Goal: Communication & Community: Answer question/provide support

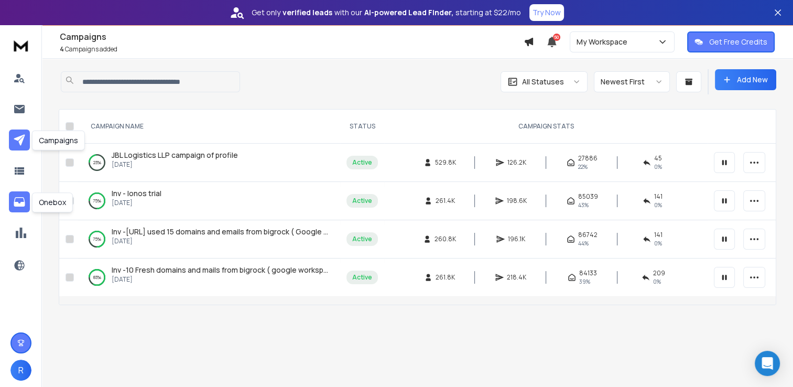
click at [21, 201] on icon at bounding box center [19, 201] width 13 height 13
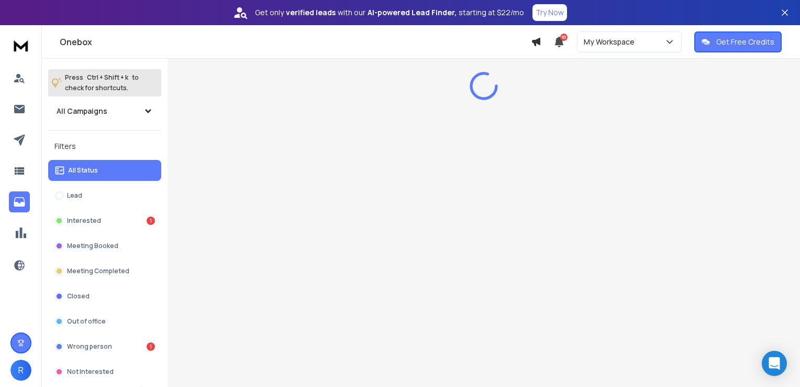
click at [102, 234] on div "All Status Lead Interested 1 Meeting Booked Meeting Completed Closed Out of off…" at bounding box center [104, 271] width 113 height 222
click at [103, 218] on button "Interested 1" at bounding box center [104, 220] width 113 height 21
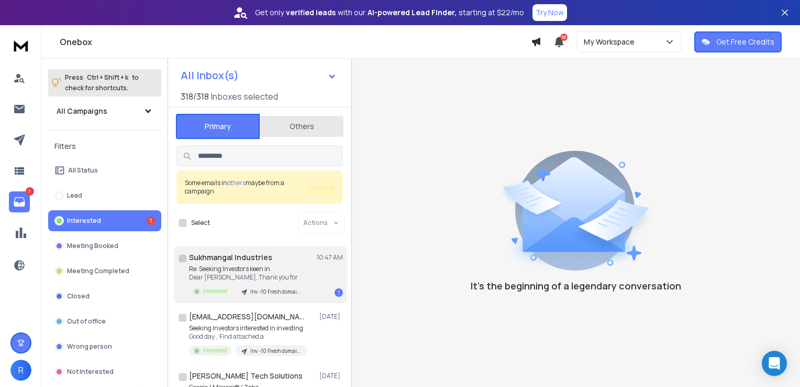
click at [222, 280] on p "Dear [PERSON_NAME], Thank you for" at bounding box center [248, 277] width 118 height 8
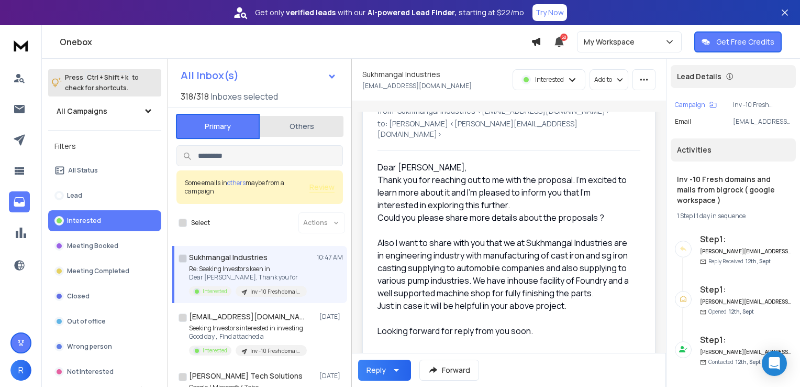
scroll to position [122, 0]
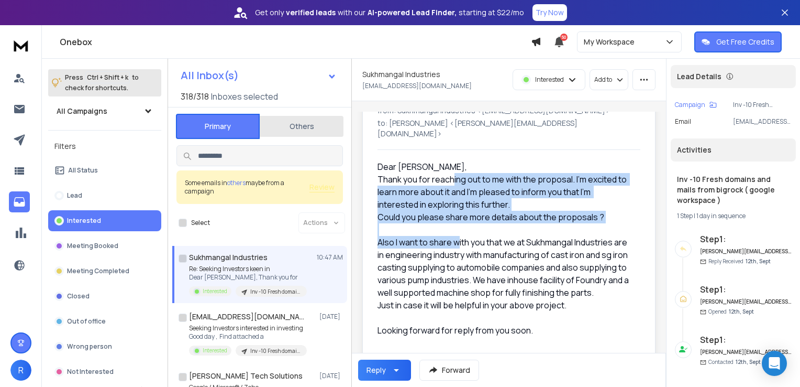
drag, startPoint x: 434, startPoint y: 178, endPoint x: 459, endPoint y: 243, distance: 69.6
click at [459, 243] on div "Dear [PERSON_NAME], Thank you for reaching out to me with the proposal. I'm exc…" at bounding box center [505, 260] width 255 height 201
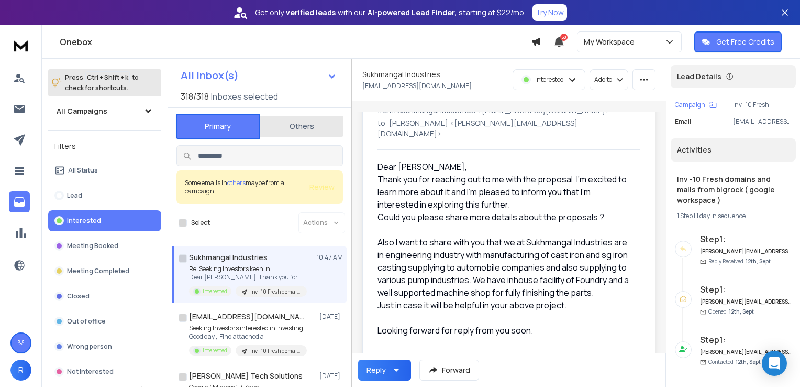
drag, startPoint x: 459, startPoint y: 243, endPoint x: 426, endPoint y: 274, distance: 45.6
click at [436, 282] on div "Also I want to share with you that we at Sukhmangal Industries are in engineeri…" at bounding box center [505, 267] width 255 height 63
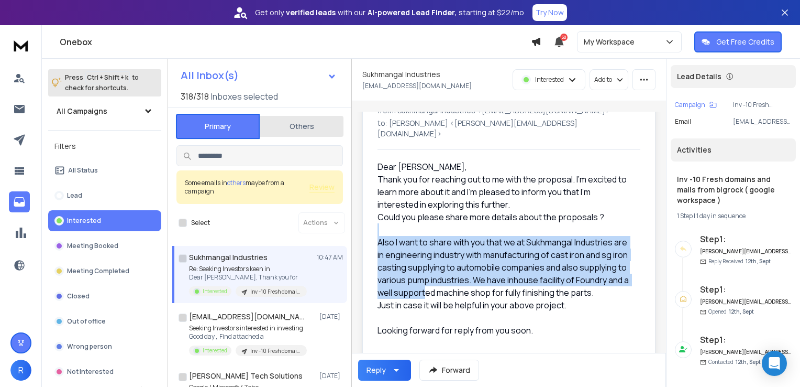
drag, startPoint x: 388, startPoint y: 234, endPoint x: 480, endPoint y: 299, distance: 113.1
click at [480, 299] on div "Dear [PERSON_NAME], Thank you for reaching out to me with the proposal. I'm exc…" at bounding box center [505, 260] width 255 height 201
drag, startPoint x: 480, startPoint y: 299, endPoint x: 427, endPoint y: 265, distance: 62.5
click at [432, 270] on div "Also I want to share with you that we at Sukhmangal Industries are in engineeri…" at bounding box center [505, 267] width 255 height 63
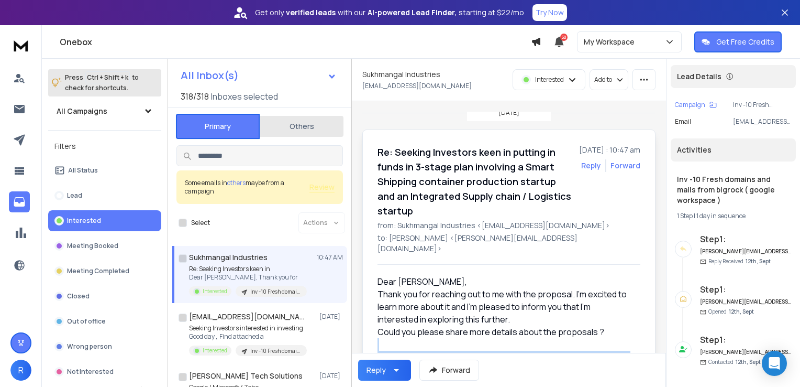
scroll to position [0, 0]
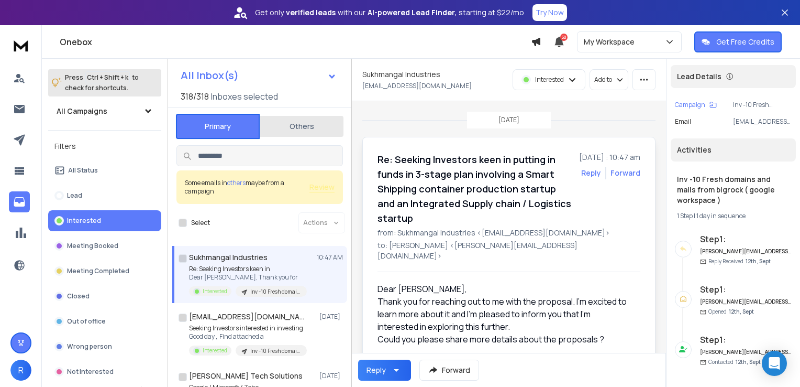
click at [475, 306] on div "Thank you for reaching out to me with the proposal. I'm excited to learn more a…" at bounding box center [505, 314] width 255 height 38
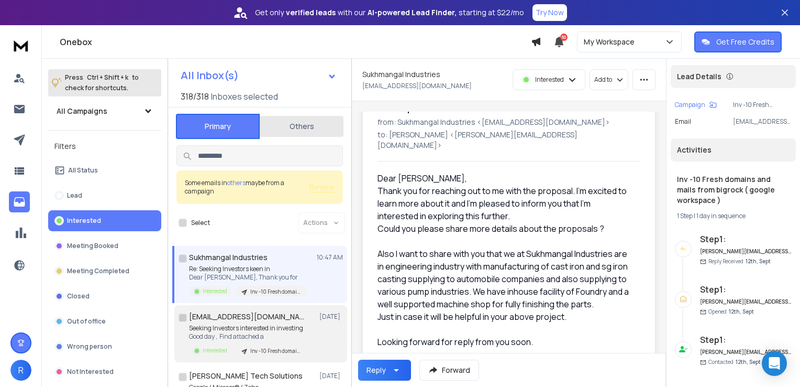
scroll to position [122, 0]
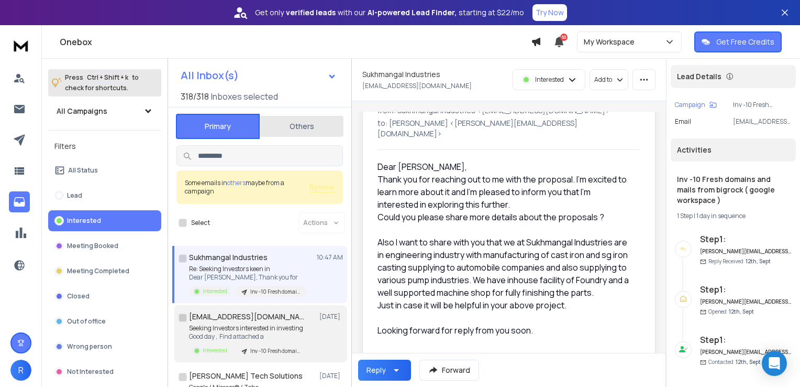
click at [245, 334] on p "Good day , Find attached a" at bounding box center [248, 336] width 118 height 8
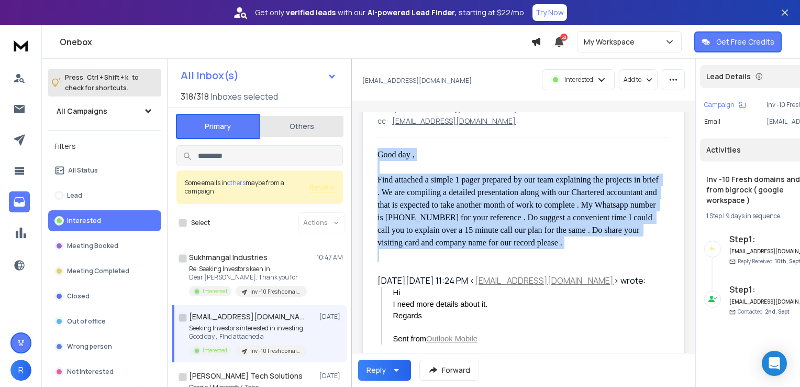
drag, startPoint x: 379, startPoint y: 153, endPoint x: 531, endPoint y: 250, distance: 179.7
click at [531, 250] on div "Good day , Find attached a simple 1 pager prepared by our team explaining the p…" at bounding box center [524, 263] width 292 height 230
copy div "Good day , Find attached a simple 1 pager prepared by our team explaining the p…"
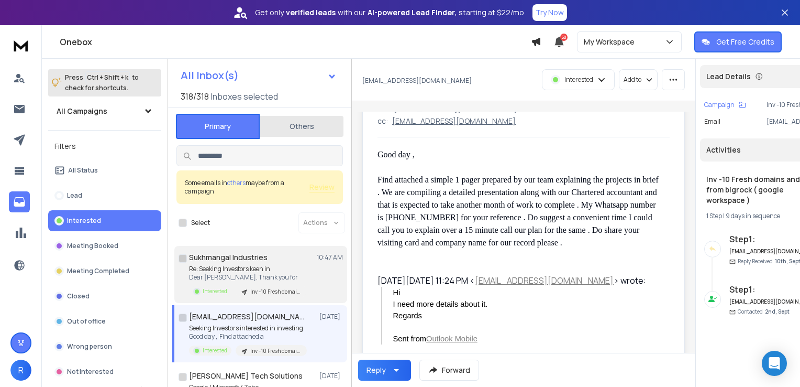
click at [237, 259] on h1 "Sukhmangal Industries" at bounding box center [228, 257] width 79 height 10
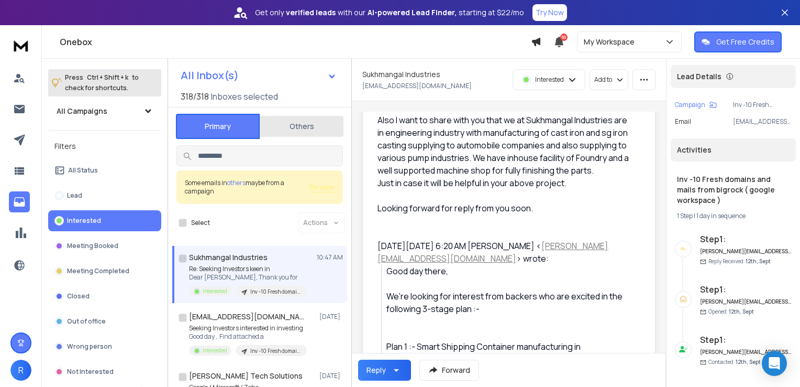
scroll to position [0, 0]
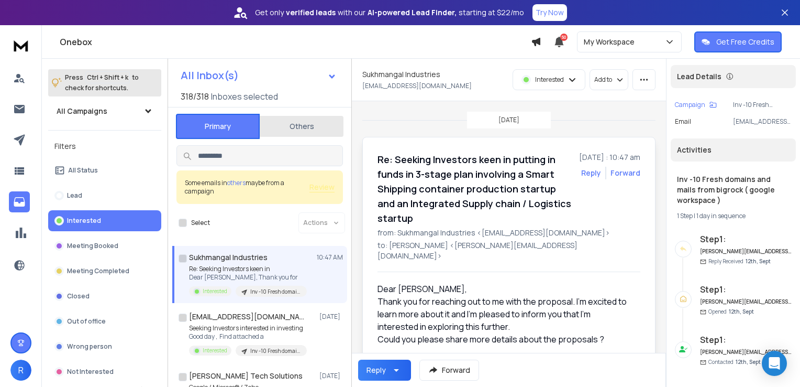
click at [588, 168] on button "Reply" at bounding box center [591, 173] width 20 height 10
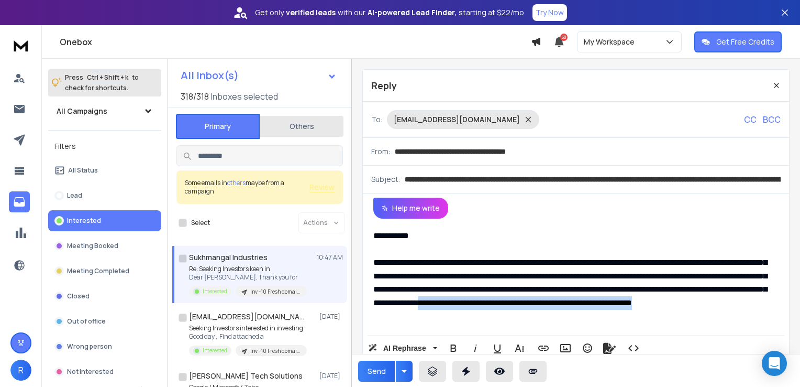
drag, startPoint x: 596, startPoint y: 322, endPoint x: 551, endPoint y: 296, distance: 51.8
click at [551, 296] on div "**********" at bounding box center [570, 289] width 395 height 67
click at [418, 178] on input "**********" at bounding box center [593, 179] width 376 height 10
type input "**********"
click at [743, 128] on div "To: [EMAIL_ADDRESS][DOMAIN_NAME] CC BCC" at bounding box center [576, 120] width 426 height 36
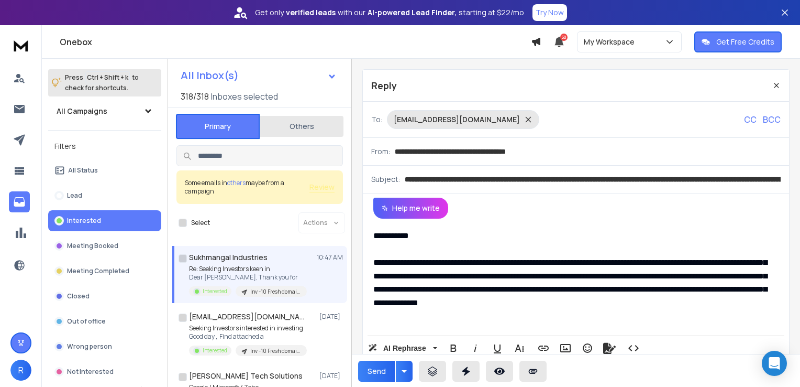
click at [750, 122] on p "CC" at bounding box center [750, 119] width 13 height 13
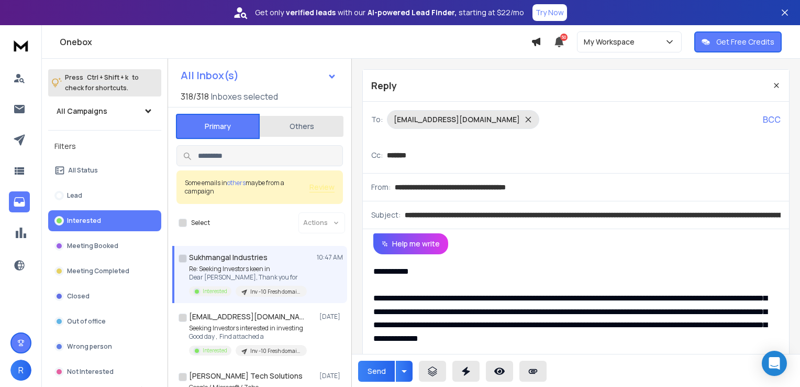
type input "**********"
click at [431, 274] on div "**********" at bounding box center [575, 311] width 424 height 114
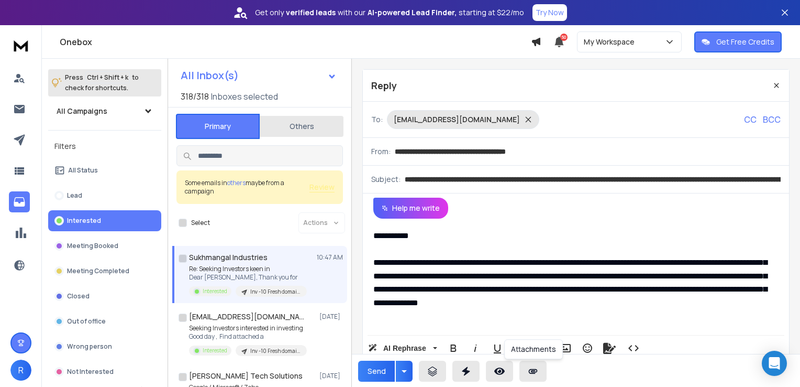
click at [534, 370] on icon at bounding box center [533, 371] width 9 height 5
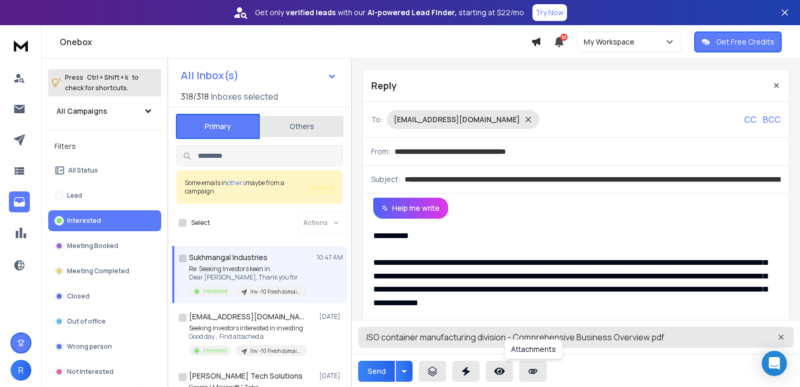
click at [530, 371] on icon at bounding box center [533, 371] width 9 height 5
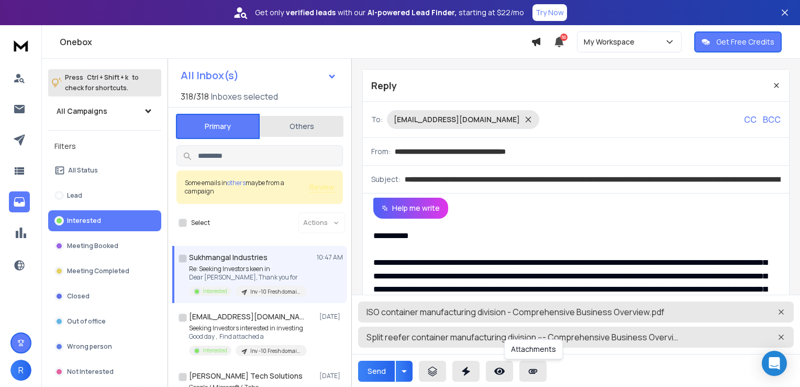
click at [534, 371] on icon at bounding box center [533, 371] width 9 height 5
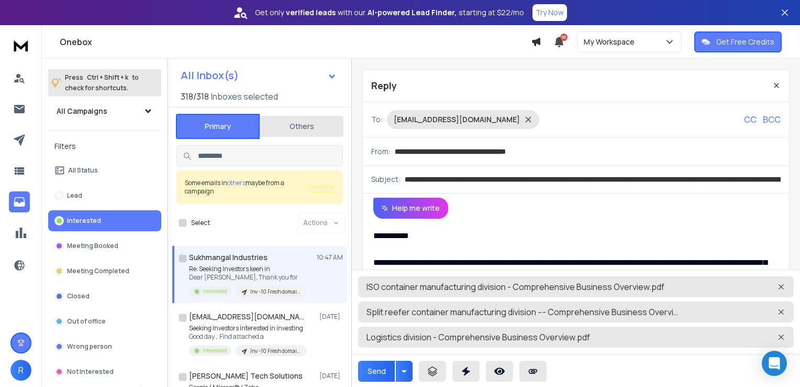
click at [472, 252] on div at bounding box center [574, 250] width 403 height 14
click at [454, 255] on div at bounding box center [574, 250] width 403 height 14
click at [496, 227] on div "**********" at bounding box center [575, 275] width 424 height 114
click at [750, 114] on p "CC" at bounding box center [750, 119] width 13 height 13
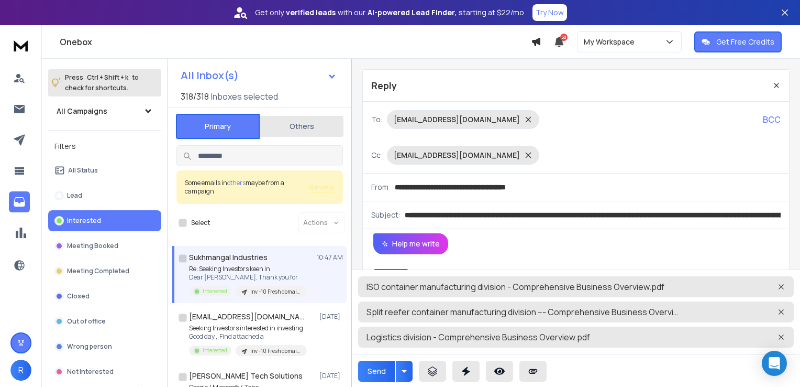
click at [473, 253] on div "Help me write" at bounding box center [576, 242] width 426 height 27
click at [461, 258] on div "**********" at bounding box center [575, 311] width 424 height 114
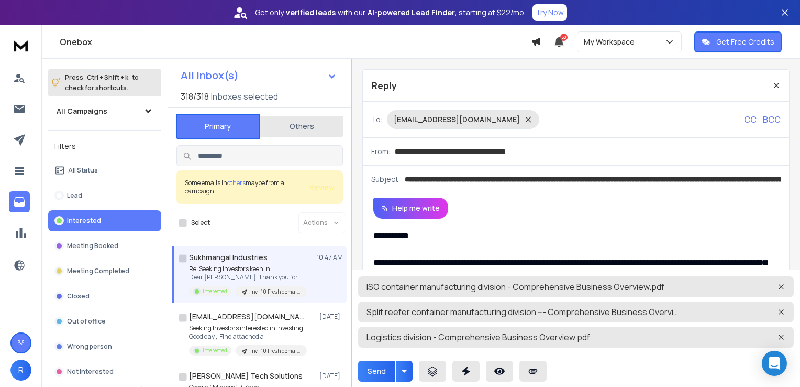
scroll to position [122, 0]
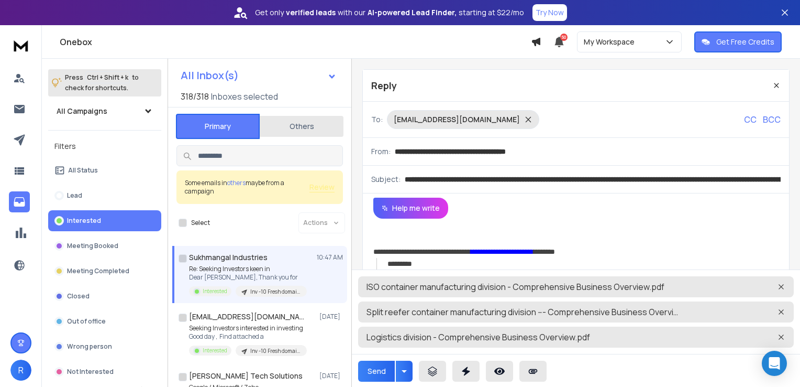
click at [464, 226] on div at bounding box center [574, 229] width 403 height 12
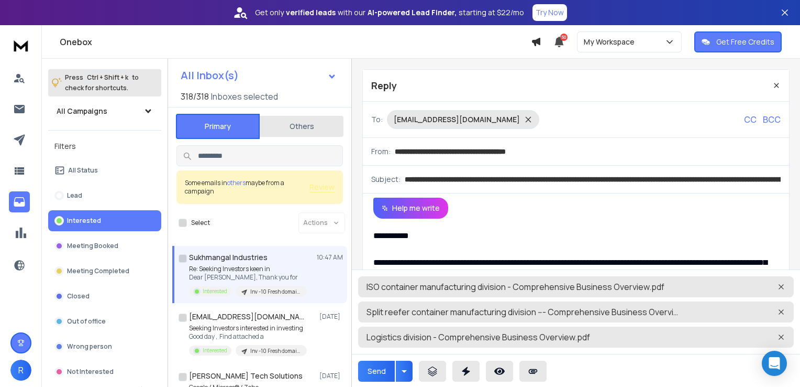
click at [744, 119] on p "CC" at bounding box center [750, 119] width 13 height 13
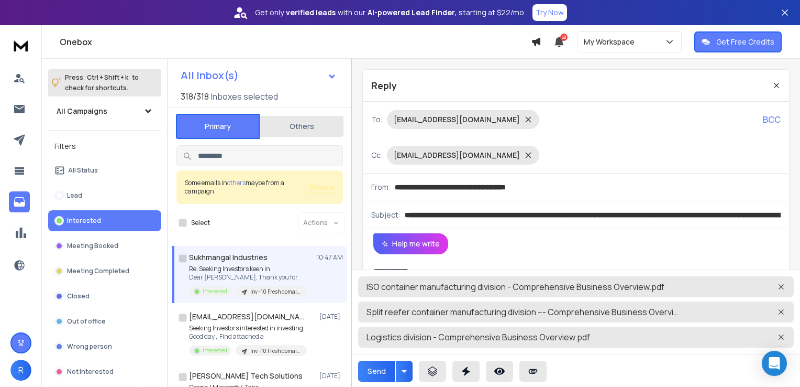
click at [455, 261] on div "**********" at bounding box center [575, 311] width 424 height 114
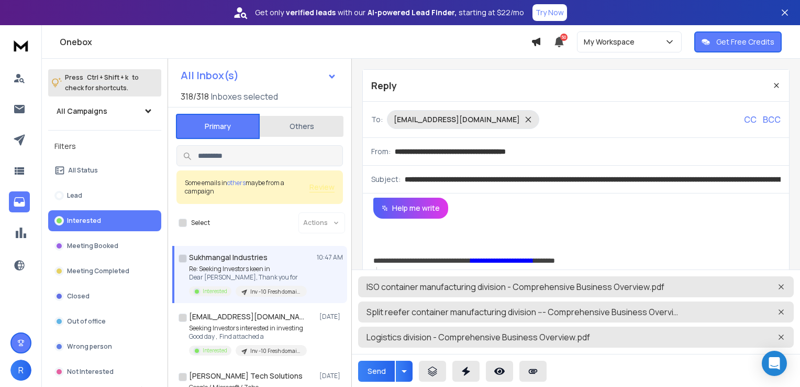
scroll to position [122, 0]
click at [377, 368] on button "Send" at bounding box center [376, 370] width 37 height 21
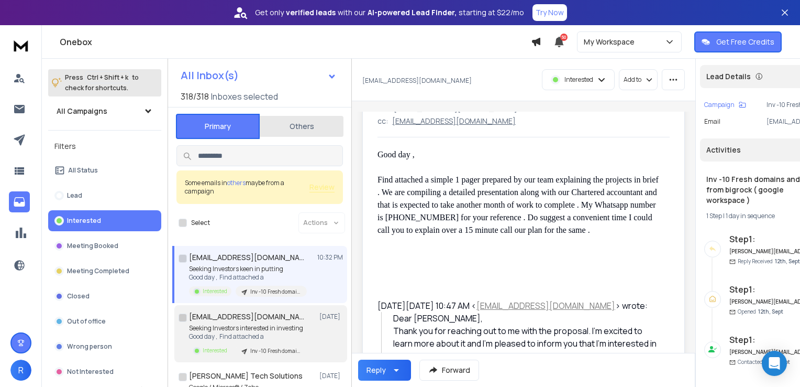
click at [260, 318] on h1 "[EMAIL_ADDRESS][DOMAIN_NAME]" at bounding box center [246, 316] width 115 height 10
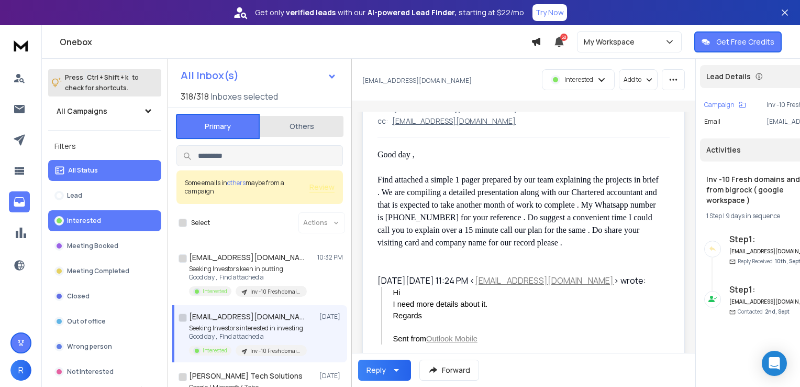
click at [75, 164] on button "All Status" at bounding box center [104, 170] width 113 height 21
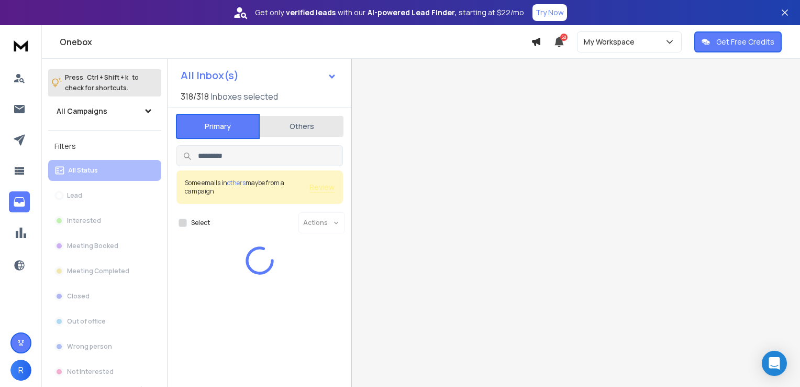
scroll to position [0, 0]
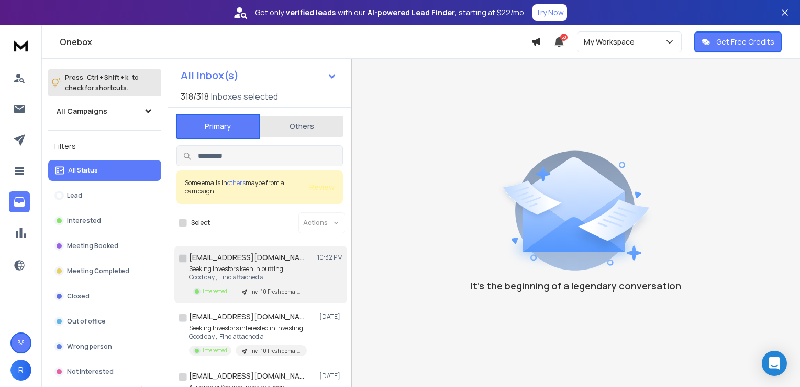
click at [261, 265] on p "Seeking Investors keen in putting" at bounding box center [248, 269] width 118 height 8
